Goal: Task Accomplishment & Management: Complete application form

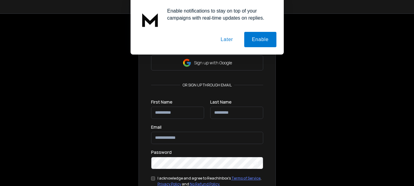
click at [223, 41] on button "Later" at bounding box center [227, 39] width 28 height 15
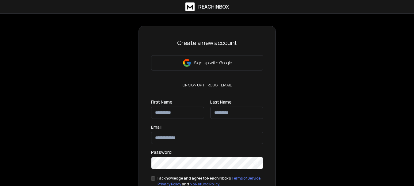
click at [185, 111] on input "text" at bounding box center [177, 113] width 53 height 12
type input "**********"
click at [228, 109] on input "text" at bounding box center [236, 113] width 53 height 12
click at [227, 113] on input "text" at bounding box center [236, 113] width 53 height 12
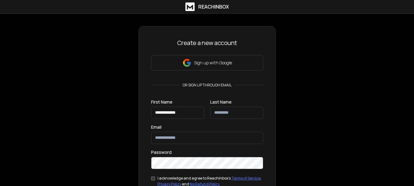
click at [209, 133] on input "email" at bounding box center [207, 138] width 112 height 12
type input "**********"
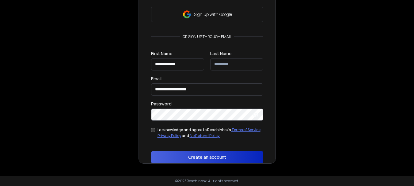
scroll to position [36, 0]
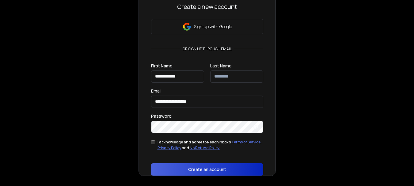
click at [152, 144] on div "I acknowledge and agree to ReachInbox's Terms of Service , Privacy Policy and N…" at bounding box center [207, 145] width 112 height 12
click at [153, 144] on div "I acknowledge and agree to ReachInbox's Terms of Service , Privacy Policy and N…" at bounding box center [207, 145] width 112 height 12
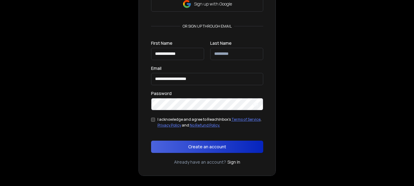
scroll to position [25, 0]
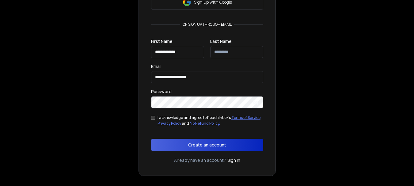
click at [170, 142] on button "Create an account" at bounding box center [207, 145] width 112 height 12
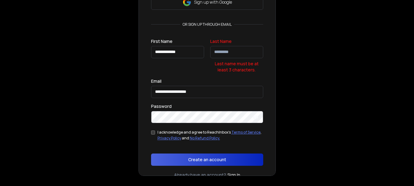
click at [219, 57] on input "text" at bounding box center [236, 52] width 53 height 12
type input "*"
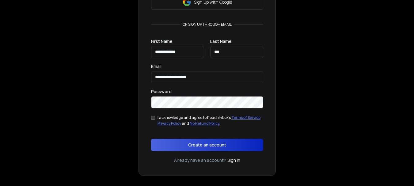
type input "***"
click at [216, 142] on button "Create an account" at bounding box center [207, 145] width 112 height 12
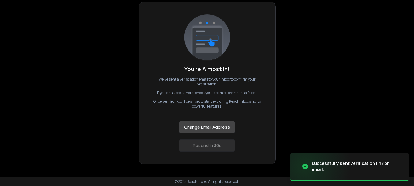
scroll to position [25, 0]
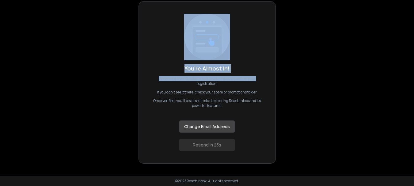
click at [344, 72] on div "Welcome to ReachInbox 10x your leads, meetings and deals. You're Almost In! We'…" at bounding box center [207, 82] width 414 height 163
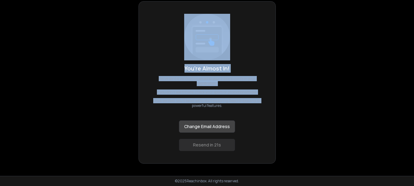
click at [307, 93] on div "Welcome to ReachInbox 10x your leads, meetings and deals. You're Almost In! We'…" at bounding box center [207, 82] width 414 height 163
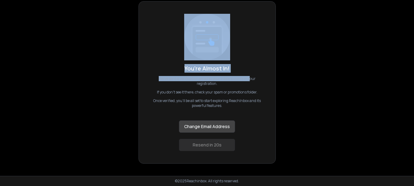
click at [251, 59] on div "You're Almost In! We've sent a verification email to your inbox to confirm your…" at bounding box center [207, 61] width 112 height 94
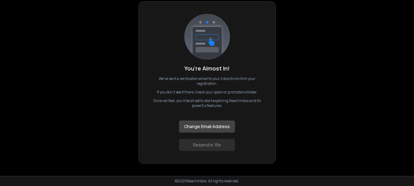
click at [169, 52] on div "You're Almost In! We've sent a verification email to your inbox to confirm your…" at bounding box center [207, 61] width 112 height 94
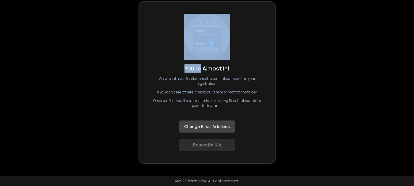
click at [169, 51] on div "You're Almost In! We've sent a verification email to your inbox to confirm your…" at bounding box center [207, 61] width 112 height 94
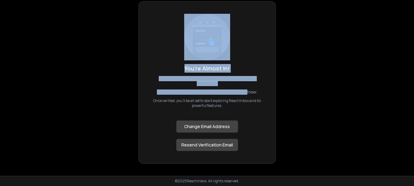
click at [248, 90] on p "If you don't see it there, check your spam or promotions folder." at bounding box center [207, 92] width 101 height 5
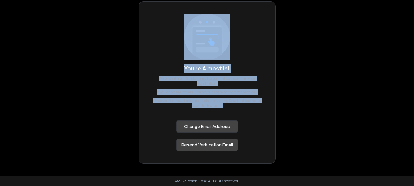
click at [292, 111] on div "Welcome to ReachInbox 10x your leads, meetings and deals. You're Almost In! We'…" at bounding box center [207, 82] width 414 height 163
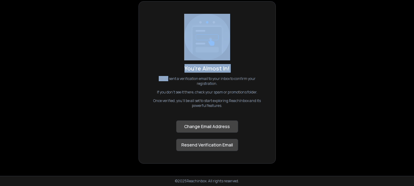
click at [160, 59] on div "You're Almost In! We've sent a verification email to your inbox to confirm your…" at bounding box center [207, 61] width 112 height 94
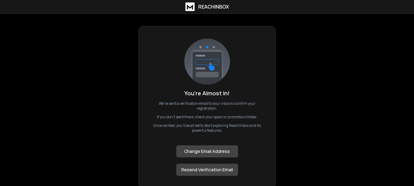
scroll to position [25, 0]
